Goal: Task Accomplishment & Management: Use online tool/utility

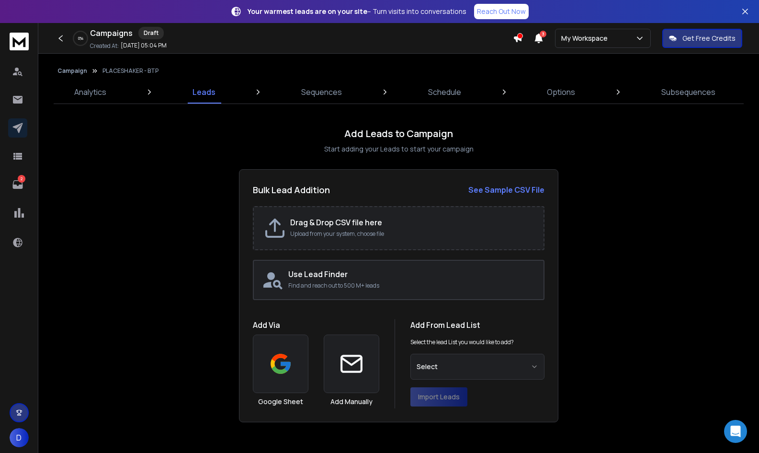
click at [403, 230] on p "Upload from your system, choose file" at bounding box center [412, 234] width 244 height 8
type input "**********"
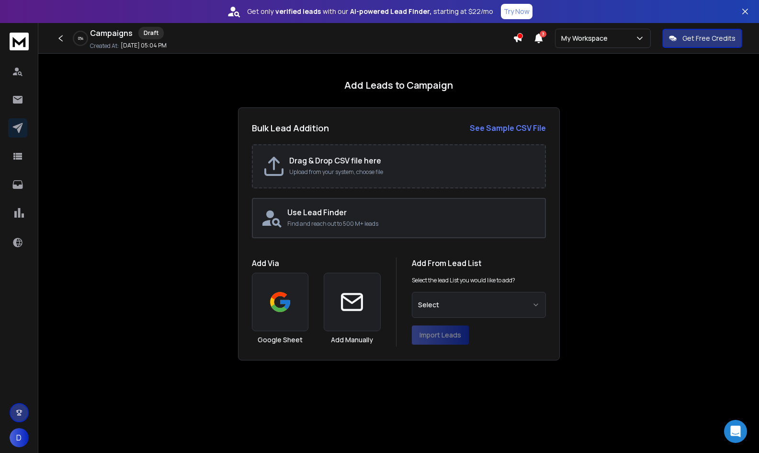
click at [320, 160] on h2 "Drag & Drop CSV file here" at bounding box center [412, 160] width 246 height 11
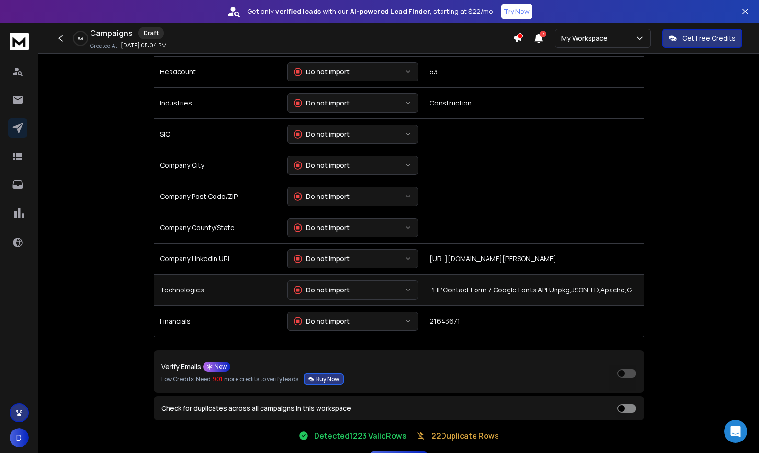
scroll to position [700, 0]
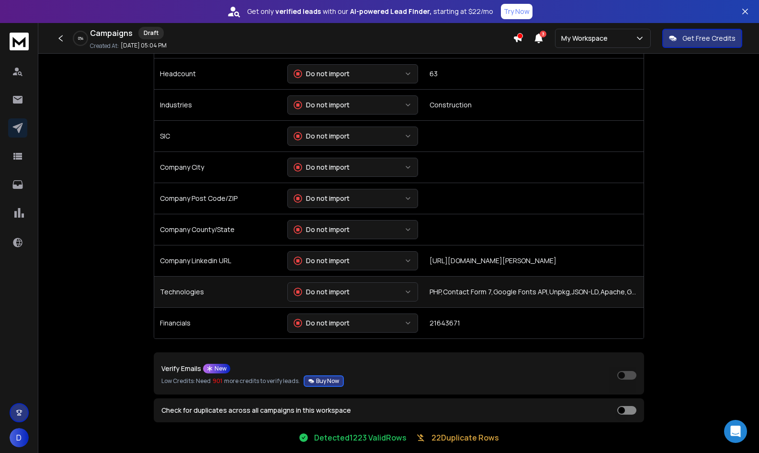
click at [384, 263] on button "Do not import" at bounding box center [352, 260] width 131 height 19
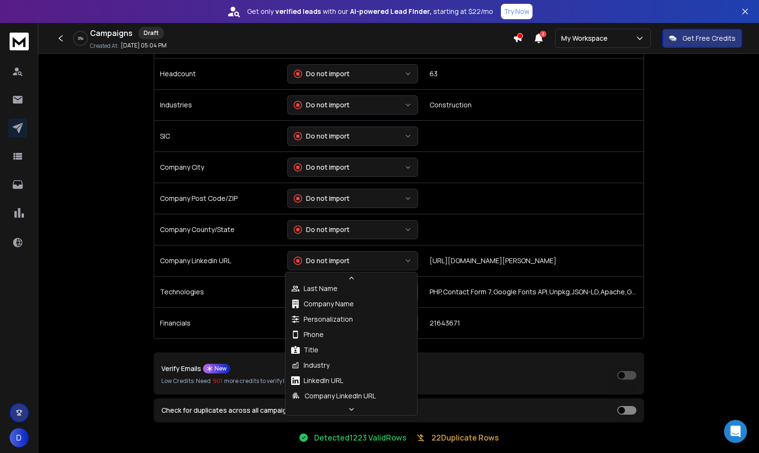
scroll to position [0, 0]
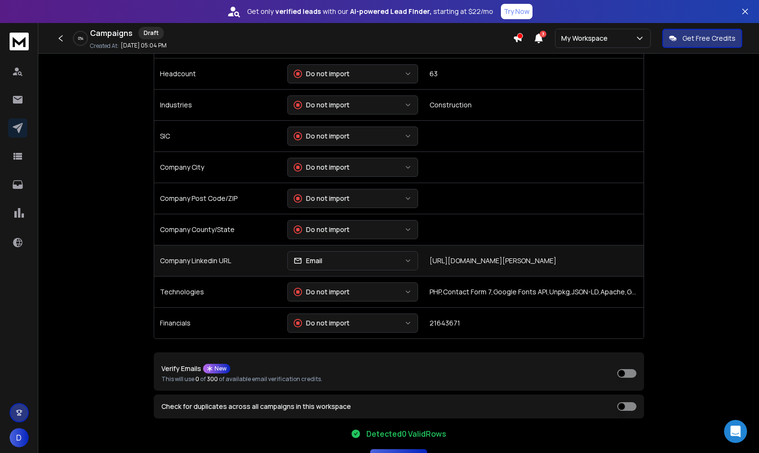
click at [375, 263] on button "Email" at bounding box center [352, 260] width 131 height 19
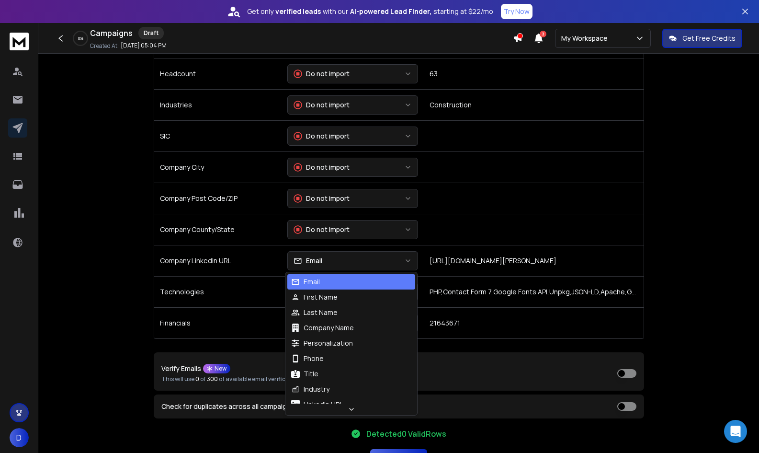
scroll to position [87, 0]
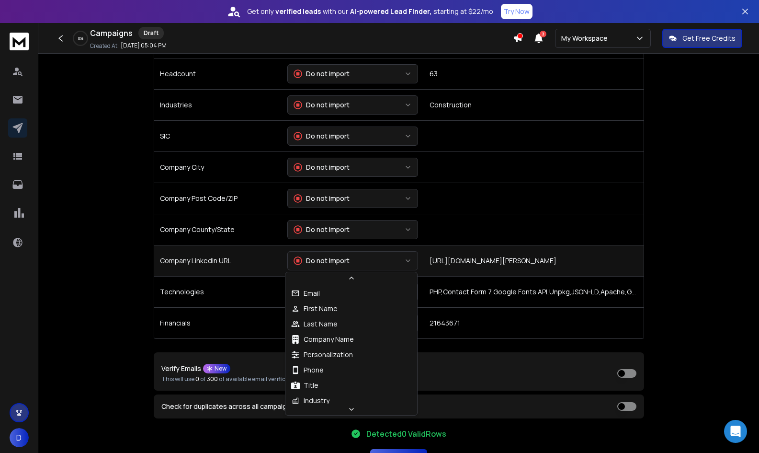
click at [383, 258] on button "Do not import" at bounding box center [352, 260] width 131 height 19
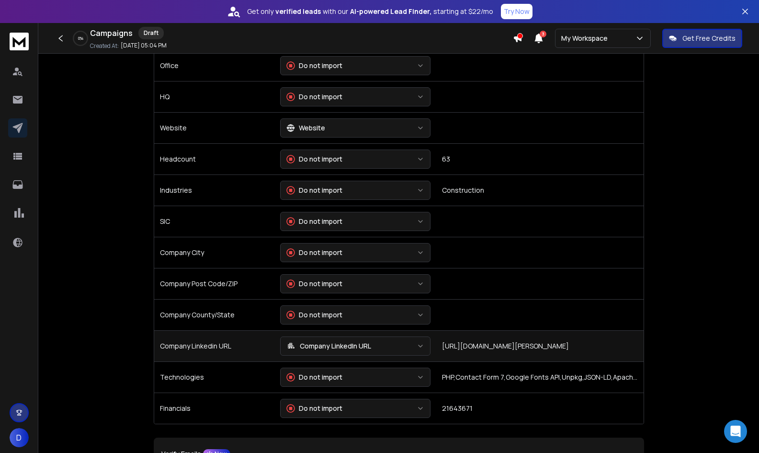
scroll to position [607, 0]
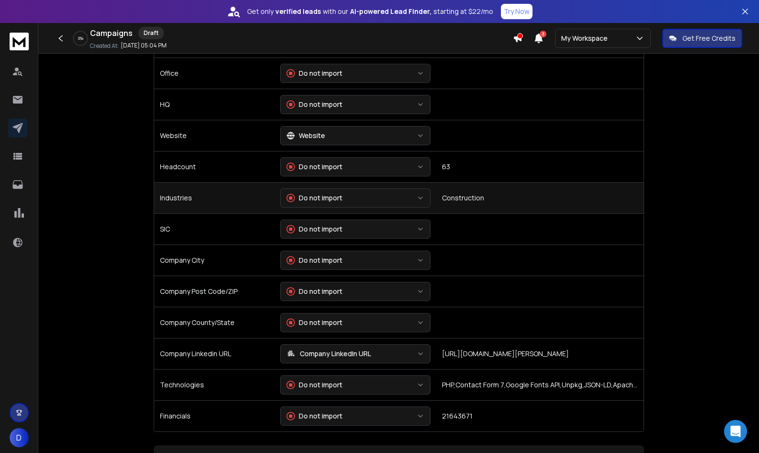
click at [396, 199] on button "Do not import" at bounding box center [355, 197] width 151 height 19
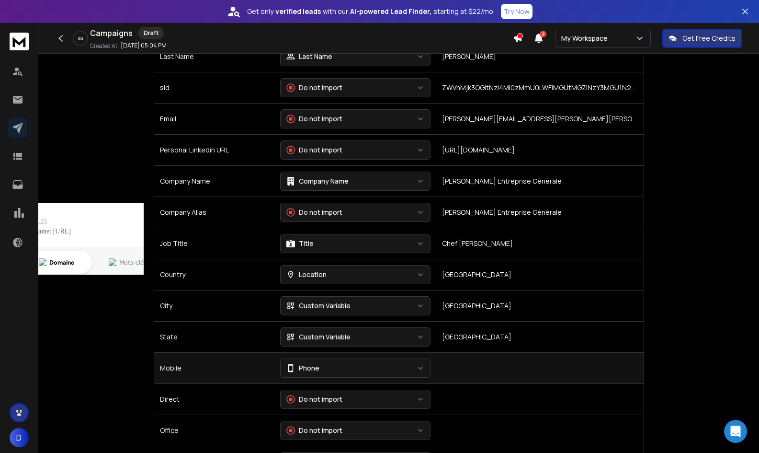
scroll to position [246, 0]
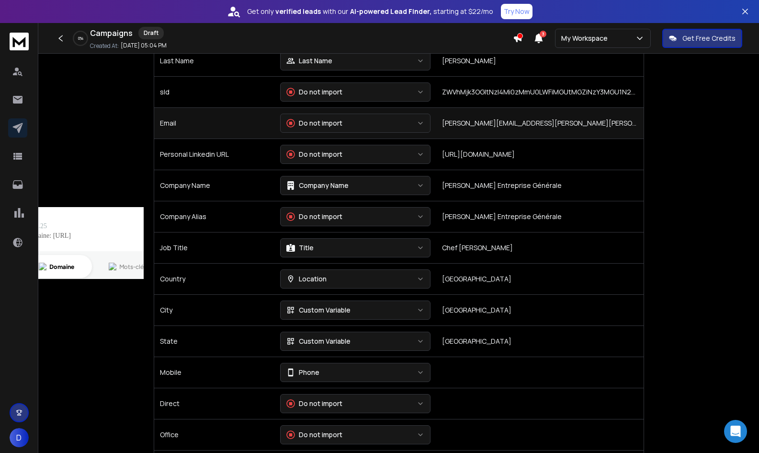
click at [400, 121] on button "Do not import" at bounding box center [355, 123] width 151 height 19
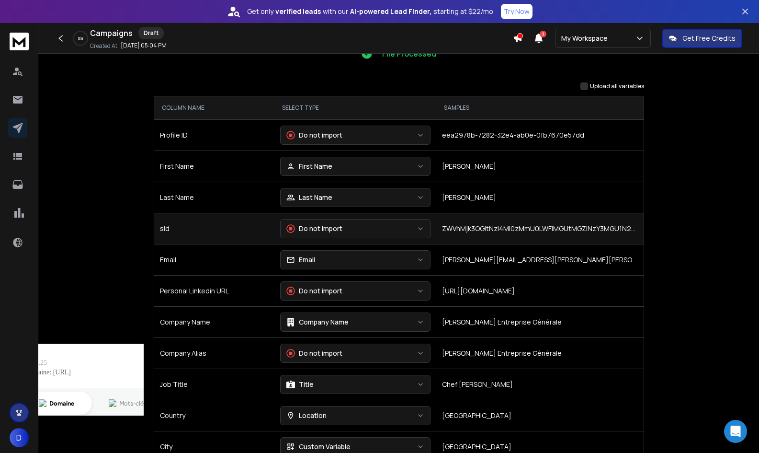
scroll to position [104, 0]
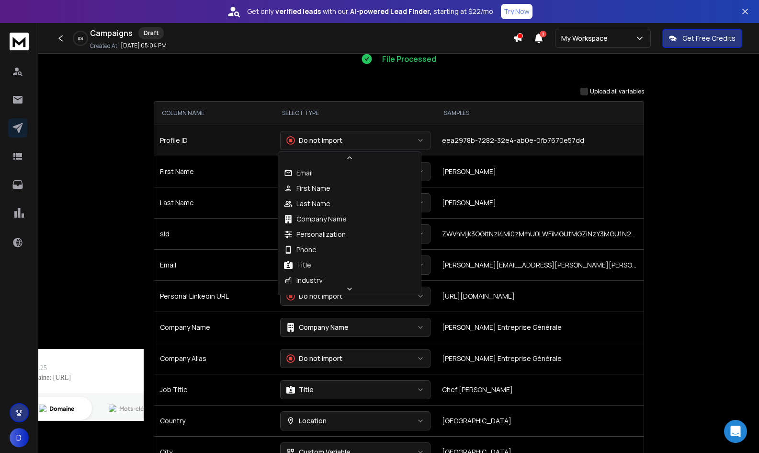
click at [363, 141] on button "Do not import" at bounding box center [355, 140] width 151 height 19
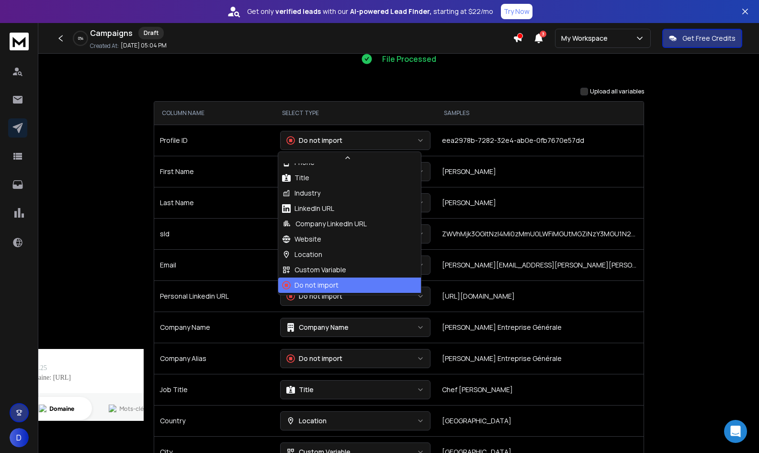
scroll to position [0, 0]
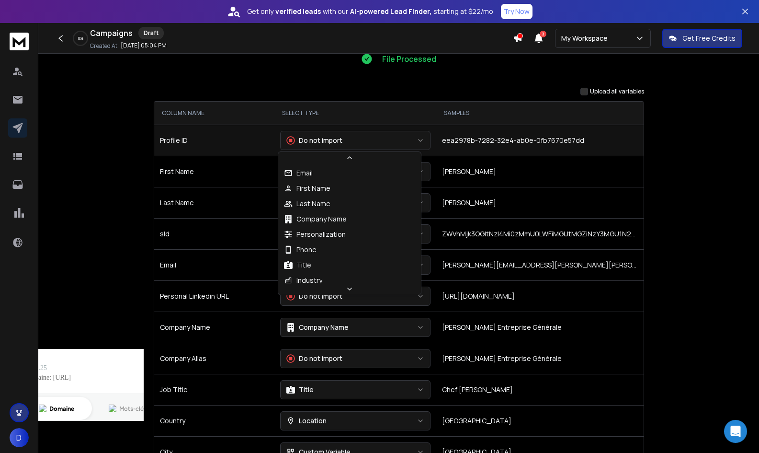
click at [354, 140] on button "Do not import" at bounding box center [355, 140] width 151 height 19
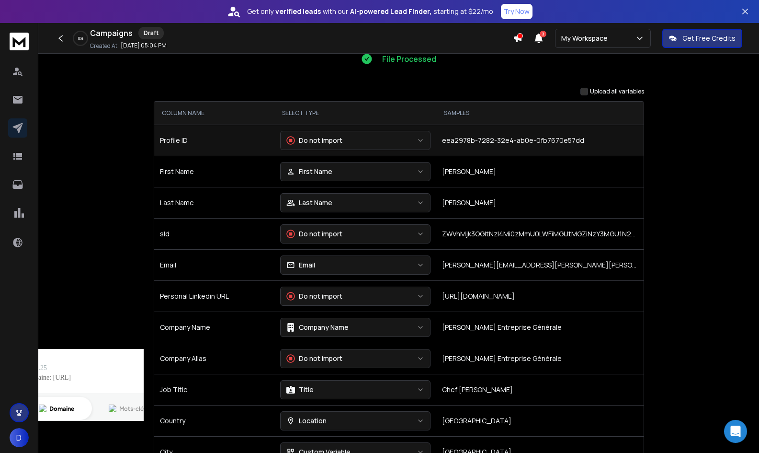
click at [489, 144] on td "eea2978b-7282-32e4-ab0e-0fb7670e57dd" at bounding box center [539, 140] width 207 height 31
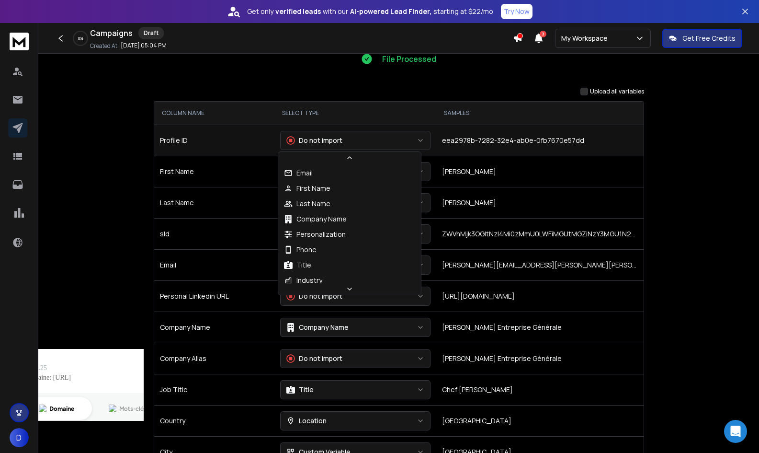
click at [402, 139] on button "Do not import" at bounding box center [355, 140] width 151 height 19
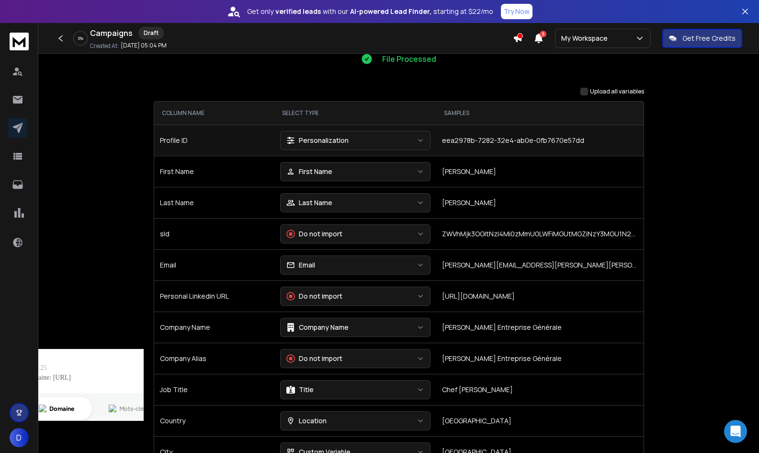
click at [390, 139] on button "Personalization" at bounding box center [355, 140] width 151 height 19
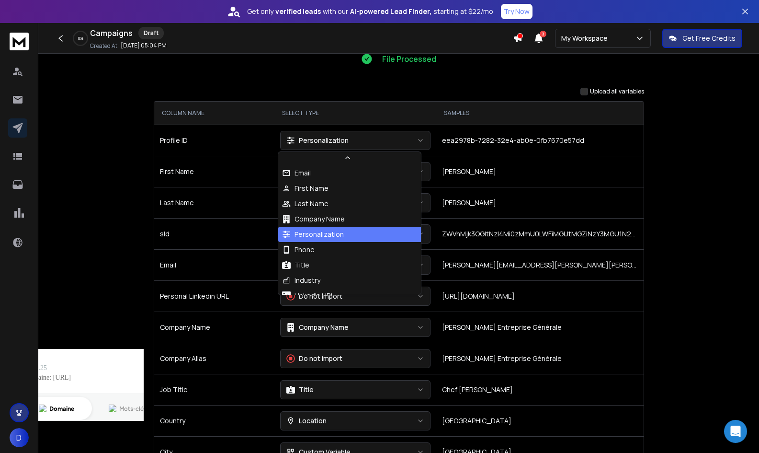
scroll to position [87, 0]
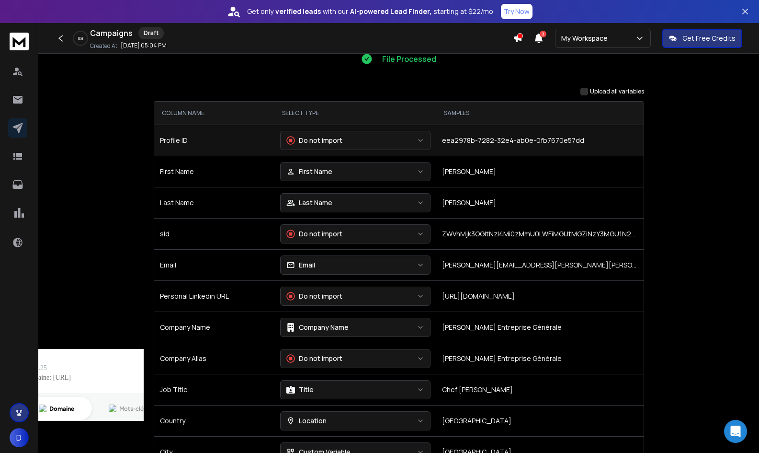
click at [303, 136] on div "Do not import" at bounding box center [314, 141] width 56 height 10
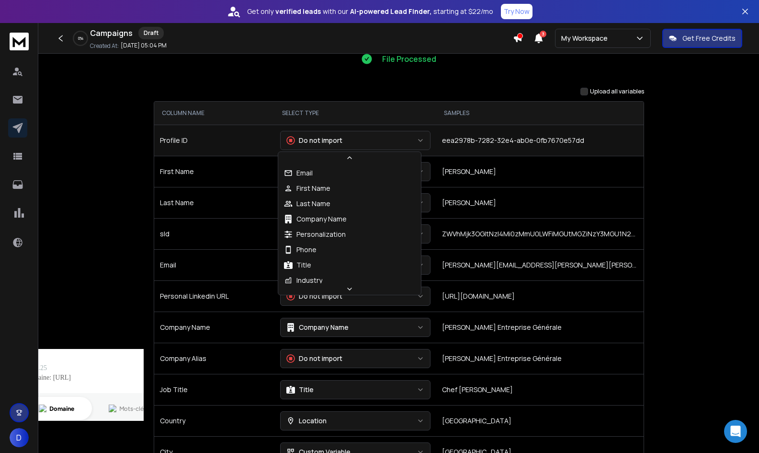
scroll to position [97, 0]
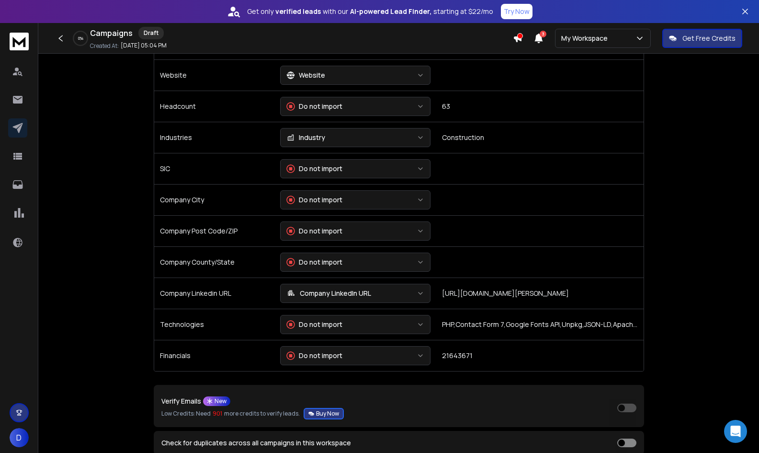
scroll to position [0, 0]
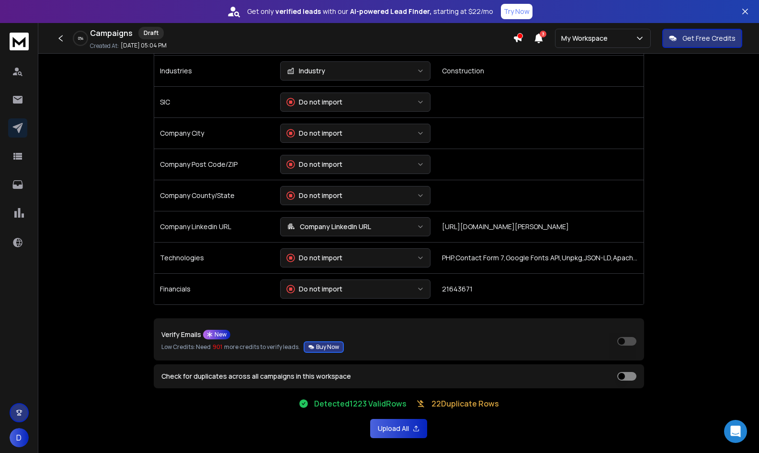
click at [418, 435] on button "Upload All" at bounding box center [398, 428] width 57 height 19
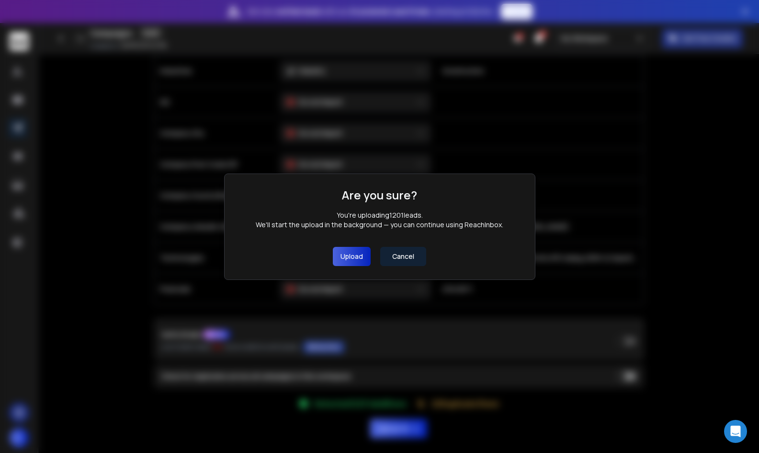
click at [363, 254] on button "Upload" at bounding box center [352, 256] width 38 height 19
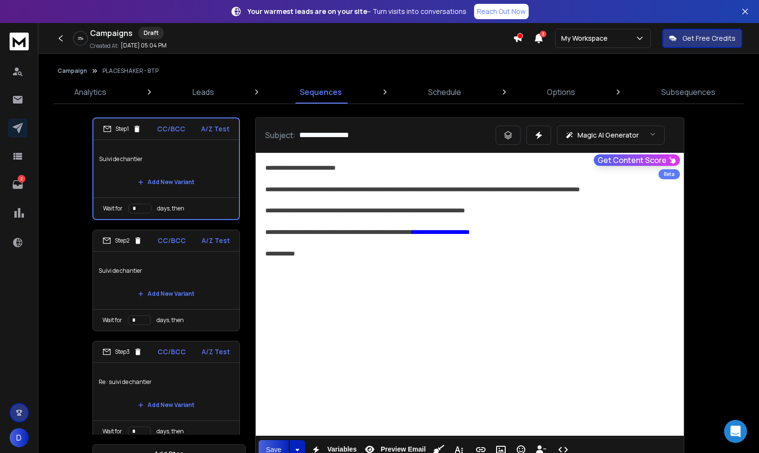
click at [319, 173] on div "**********" at bounding box center [469, 173] width 409 height 22
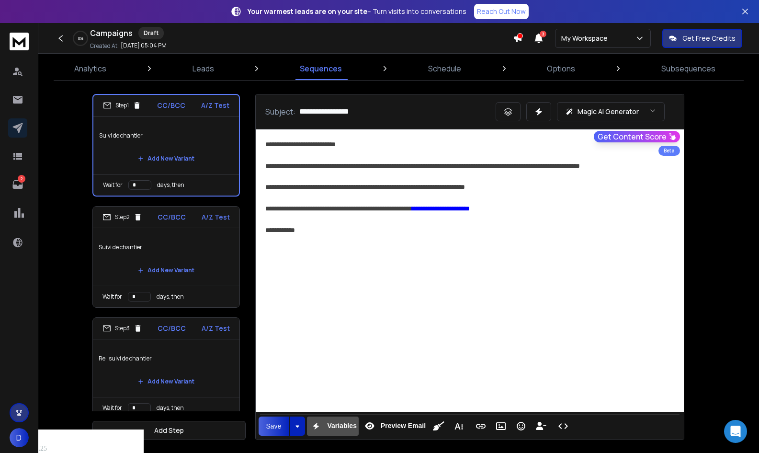
click at [337, 431] on div "Variables" at bounding box center [333, 425] width 52 height 15
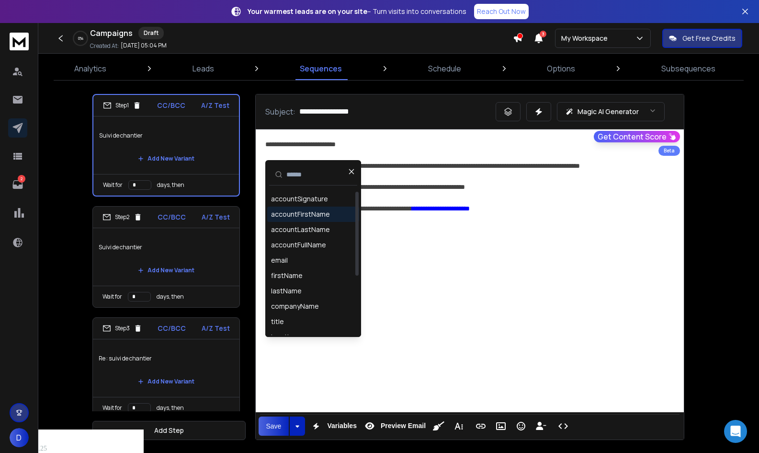
click at [317, 215] on div "accountFirstName" at bounding box center [300, 214] width 59 height 10
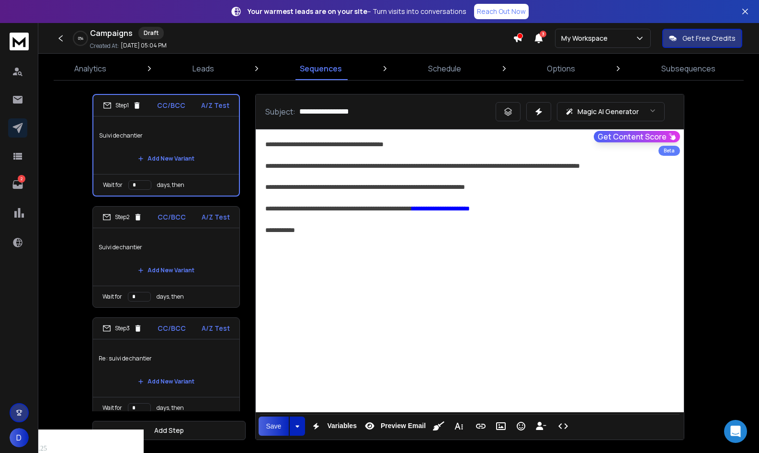
click at [318, 144] on div "**********" at bounding box center [469, 150] width 409 height 22
click at [389, 144] on div "**********" at bounding box center [469, 150] width 409 height 22
click at [268, 247] on div "**********" at bounding box center [470, 265] width 428 height 272
click at [73, 263] on div "**********" at bounding box center [399, 267] width 690 height 354
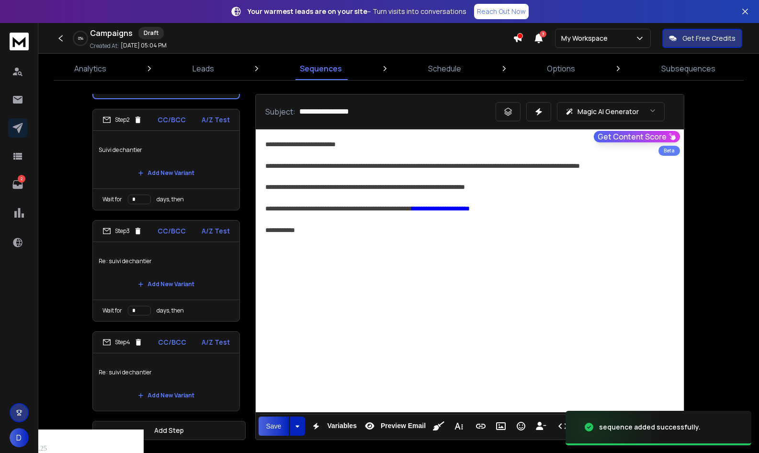
click at [748, 13] on icon at bounding box center [745, 11] width 9 height 9
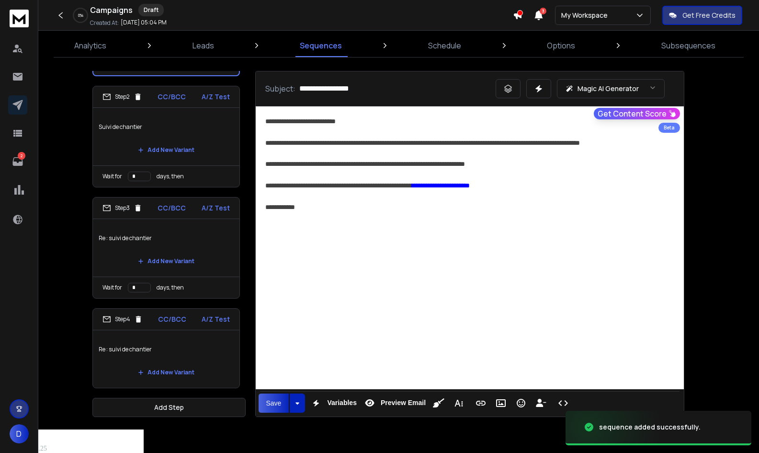
scroll to position [0, 0]
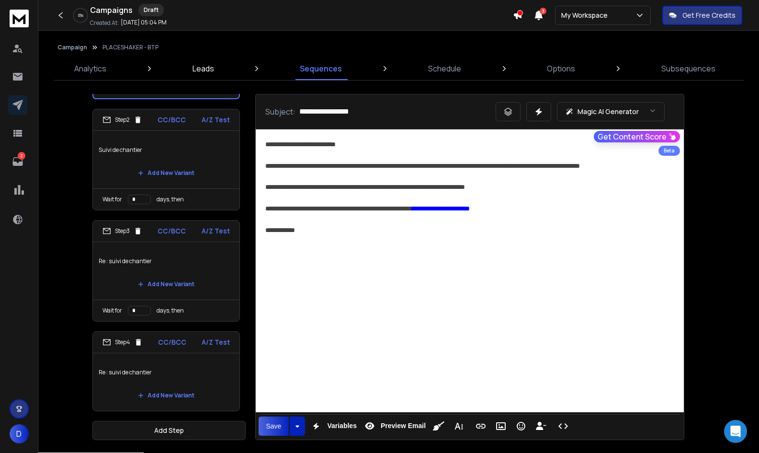
click at [198, 69] on p "Leads" at bounding box center [204, 68] width 22 height 11
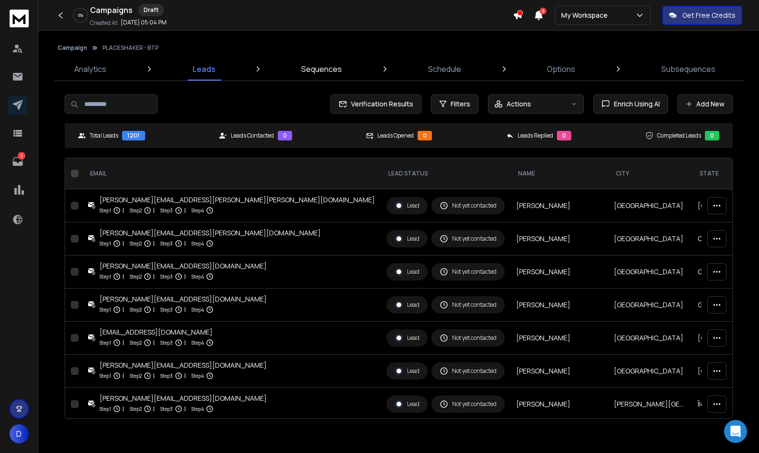
click at [321, 68] on p "Sequences" at bounding box center [321, 68] width 41 height 11
